Goal: Task Accomplishment & Management: Manage account settings

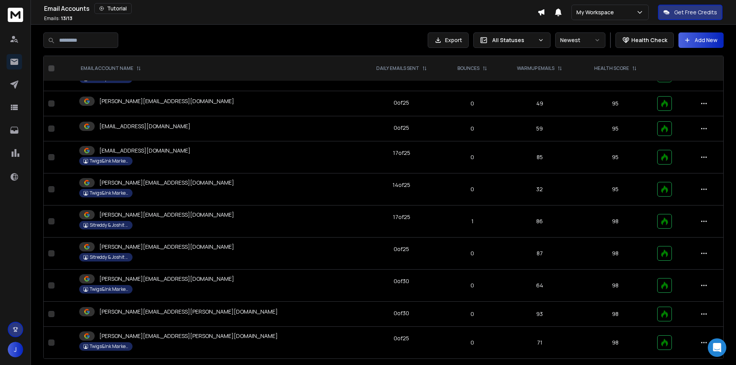
scroll to position [127, 0]
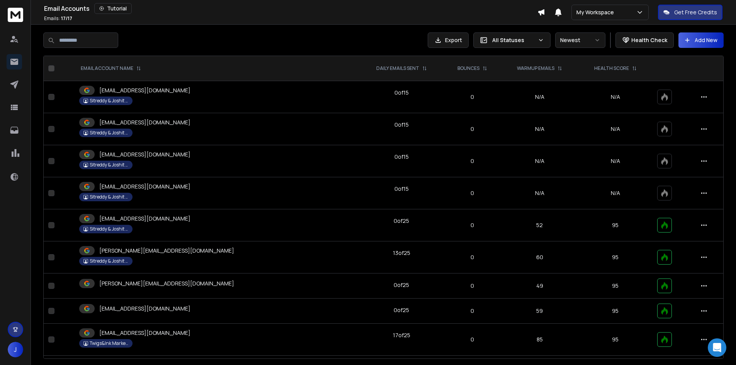
click at [661, 96] on icon at bounding box center [664, 97] width 7 height 8
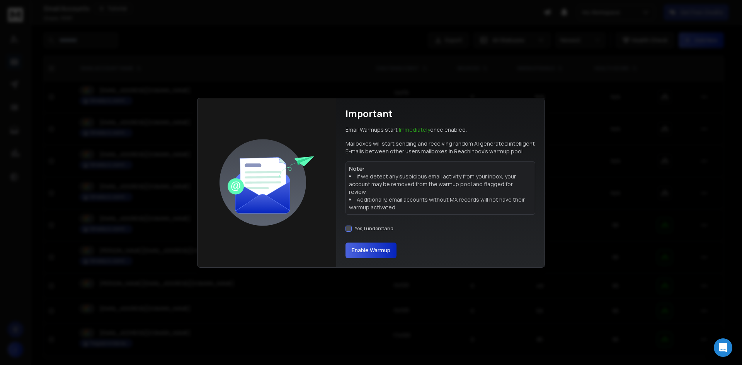
click at [347, 226] on button "Yes, I understand" at bounding box center [348, 229] width 6 height 6
click at [358, 247] on button "Enable Warmup" at bounding box center [370, 250] width 51 height 15
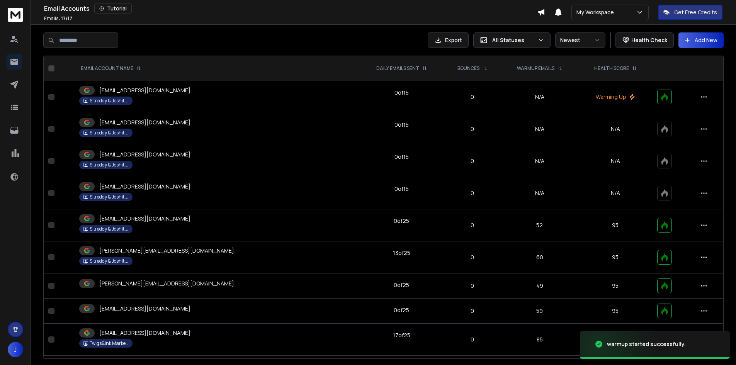
click at [657, 128] on div at bounding box center [664, 129] width 15 height 15
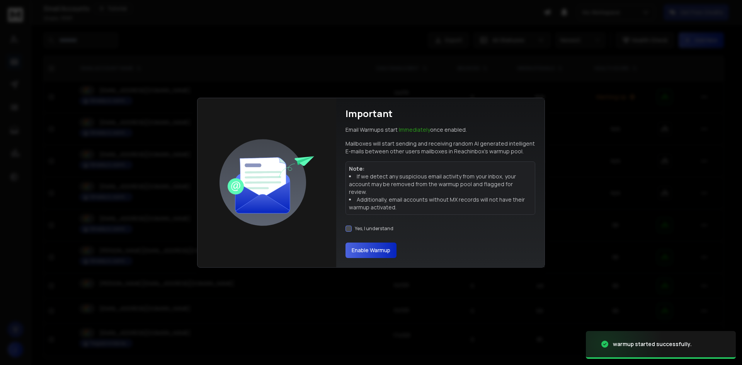
click at [346, 226] on button "Yes, I understand" at bounding box center [348, 229] width 6 height 6
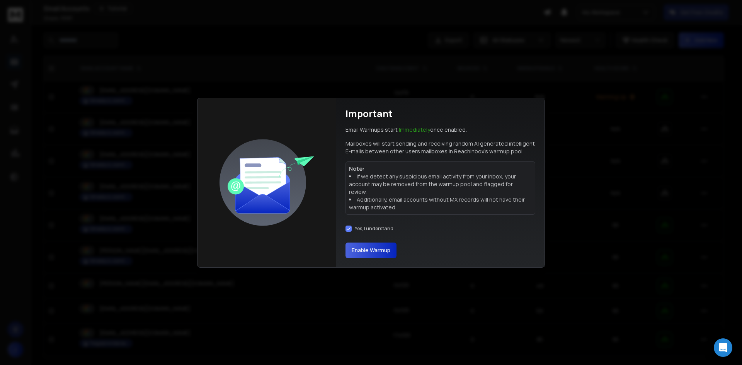
click at [362, 246] on button "Enable Warmup" at bounding box center [370, 250] width 51 height 15
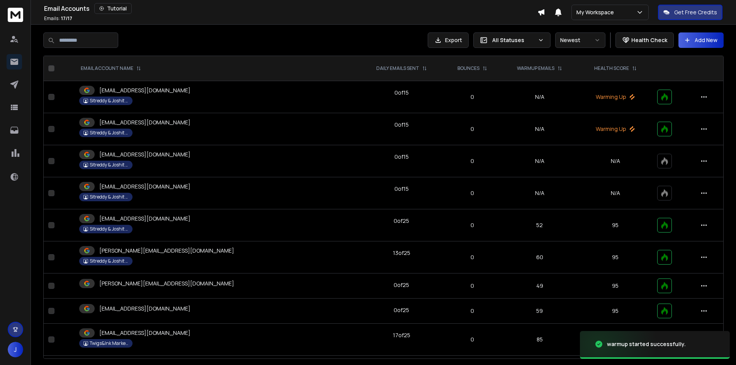
click at [661, 160] on icon at bounding box center [664, 161] width 7 height 8
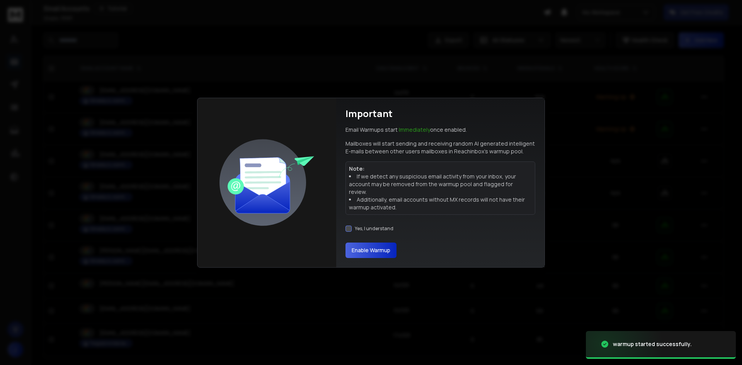
click at [351, 226] on button "Yes, I understand" at bounding box center [348, 229] width 6 height 6
click at [366, 246] on button "Enable Warmup" at bounding box center [370, 250] width 51 height 15
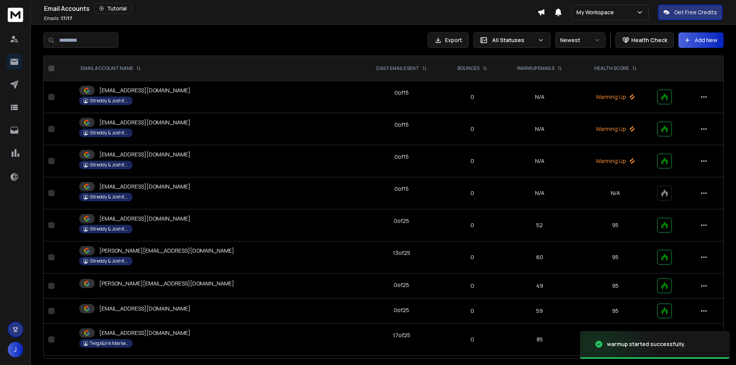
click at [661, 194] on icon at bounding box center [664, 193] width 7 height 8
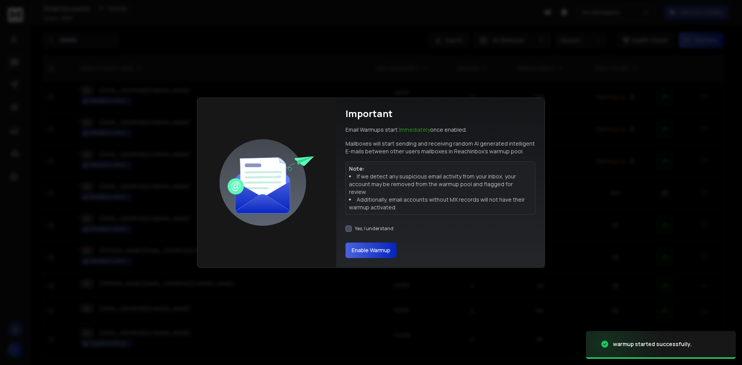
click at [347, 226] on button "Yes, I understand" at bounding box center [348, 229] width 6 height 6
click at [357, 243] on button "Enable Warmup" at bounding box center [370, 250] width 51 height 15
